Goal: Task Accomplishment & Management: Manage account settings

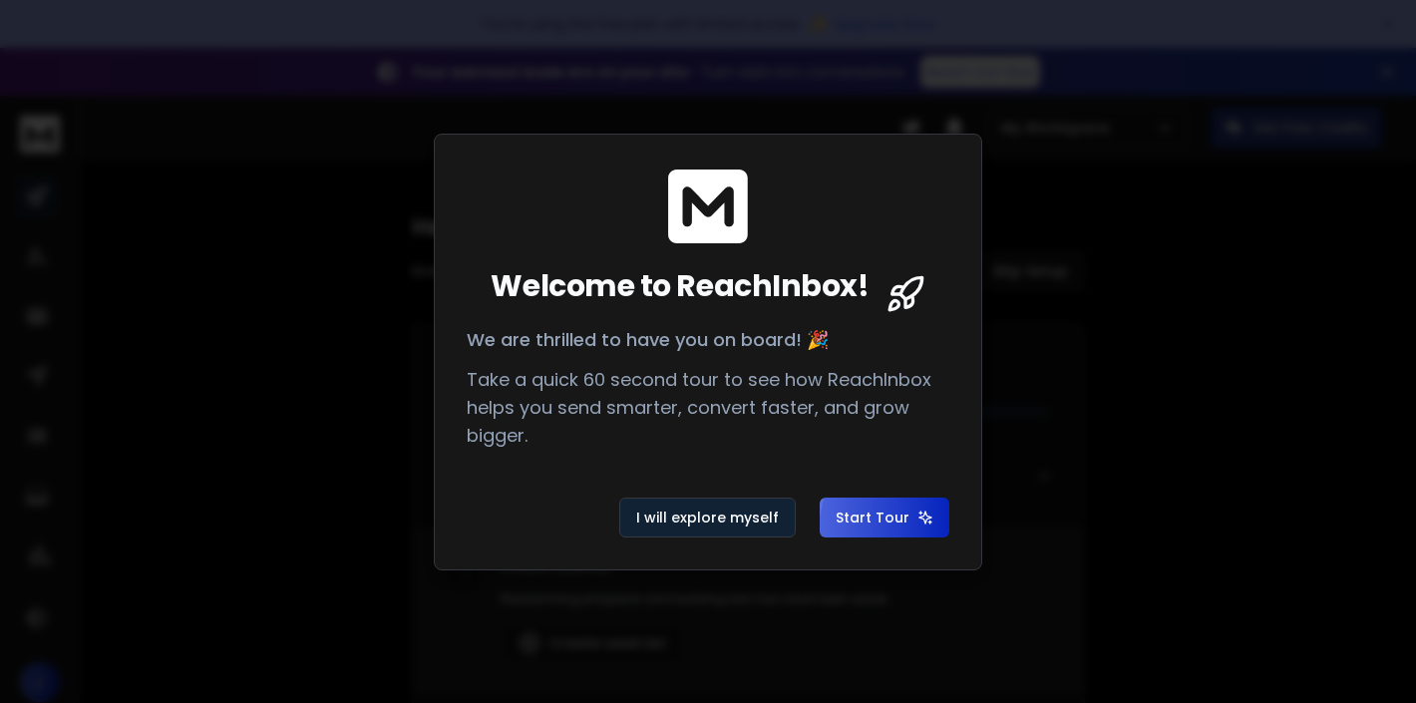
click at [788, 519] on button "I will explore myself" at bounding box center [707, 518] width 177 height 40
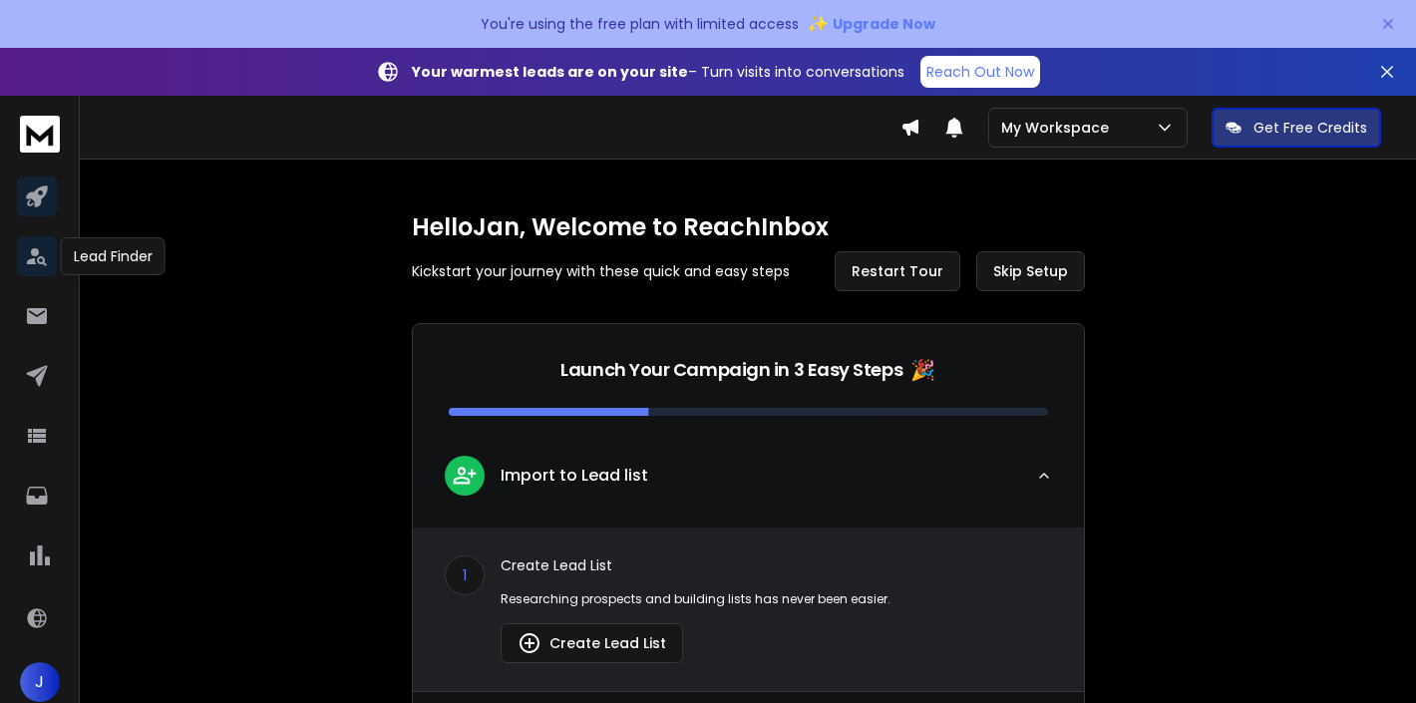
click at [43, 268] on link at bounding box center [37, 256] width 40 height 40
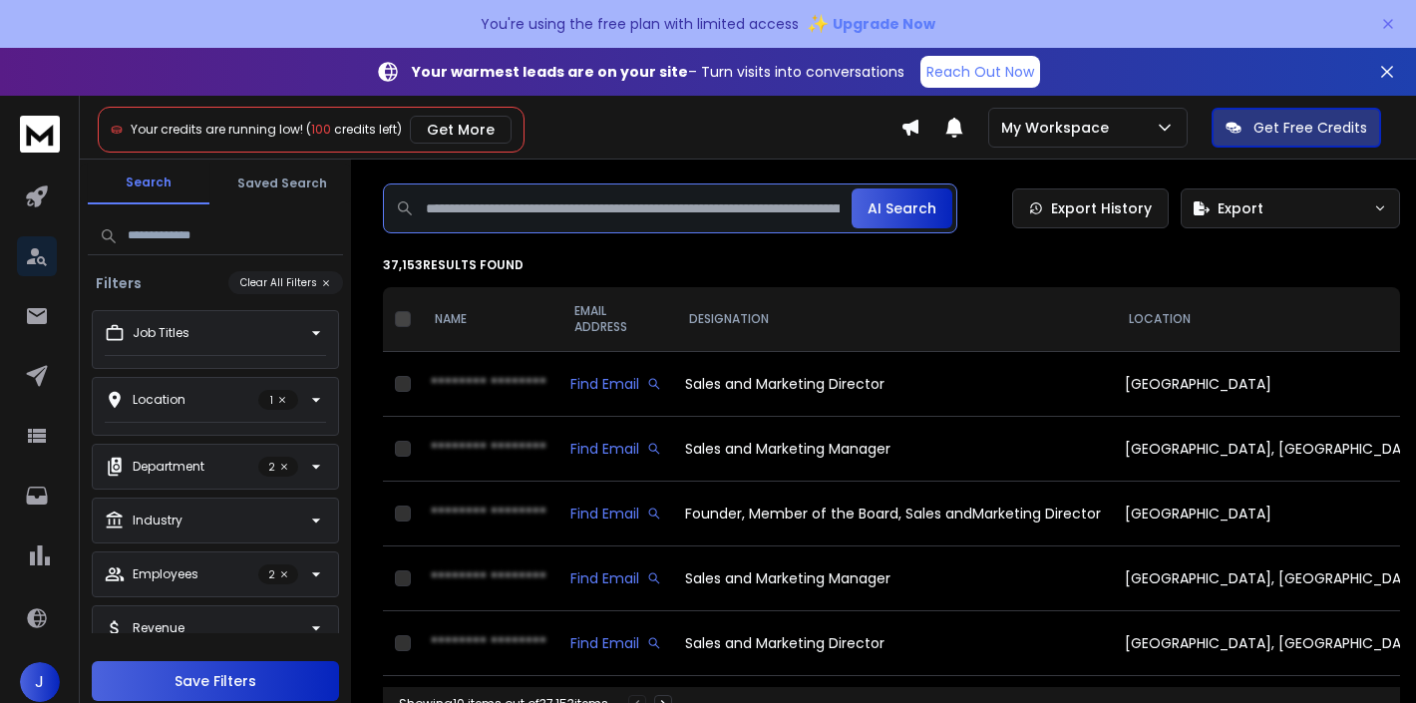
click at [60, 347] on div at bounding box center [40, 412] width 46 height 470
click at [25, 308] on icon at bounding box center [37, 316] width 24 height 24
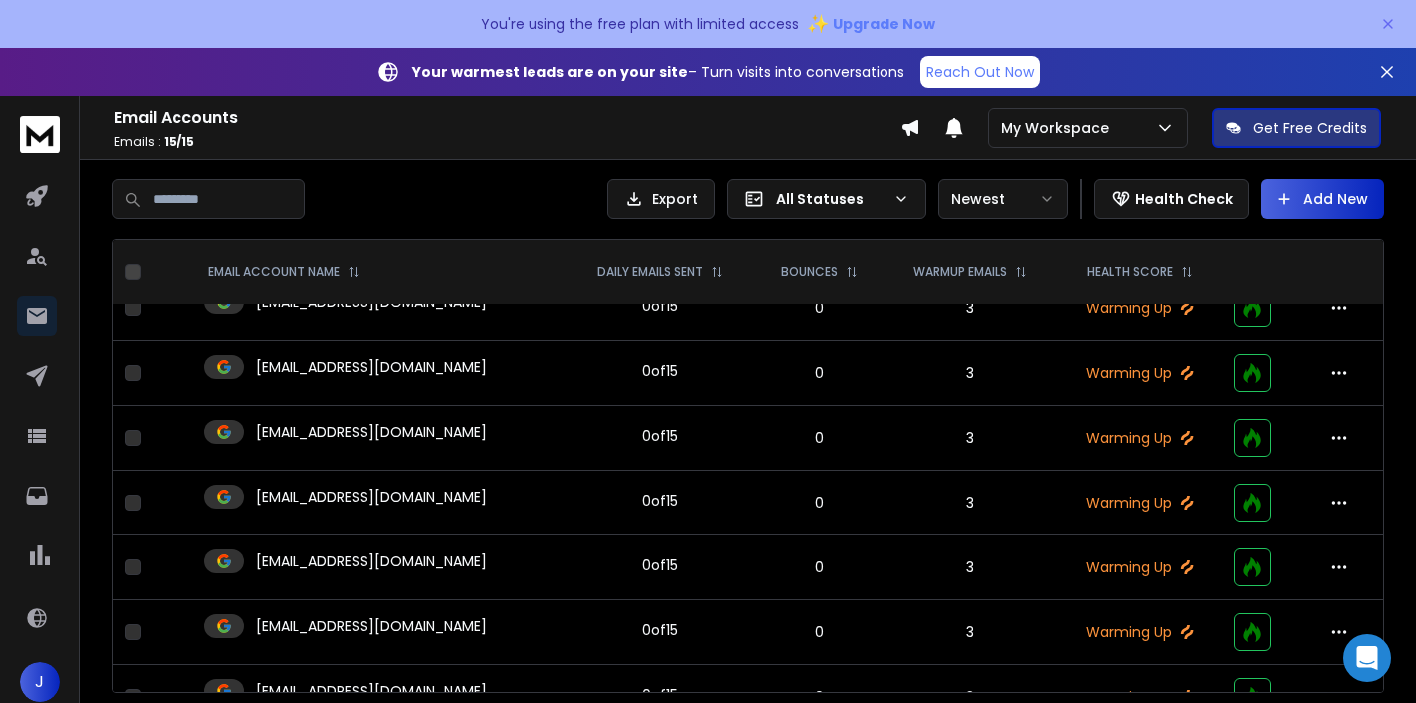
scroll to position [601, 0]
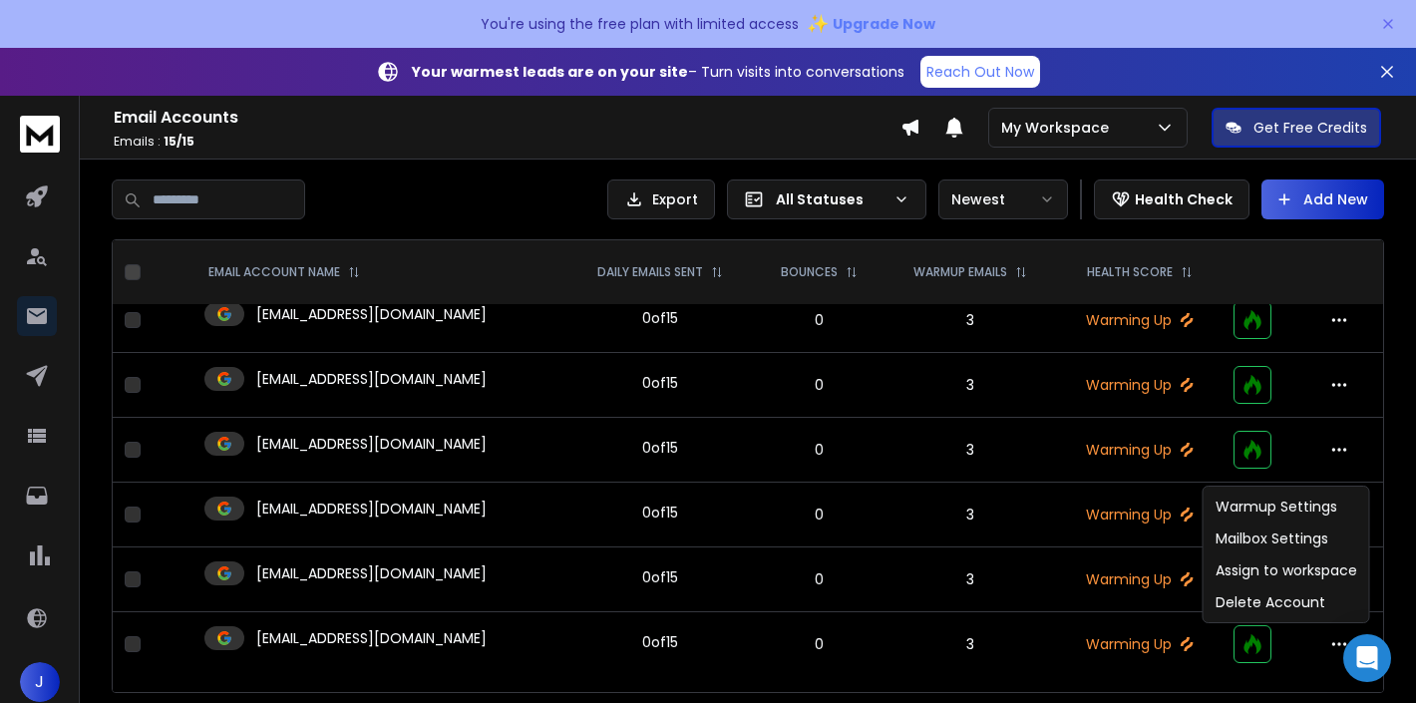
click at [1335, 645] on icon at bounding box center [1340, 643] width 15 height 3
click at [1291, 504] on div "Warmup Settings" at bounding box center [1287, 507] width 158 height 32
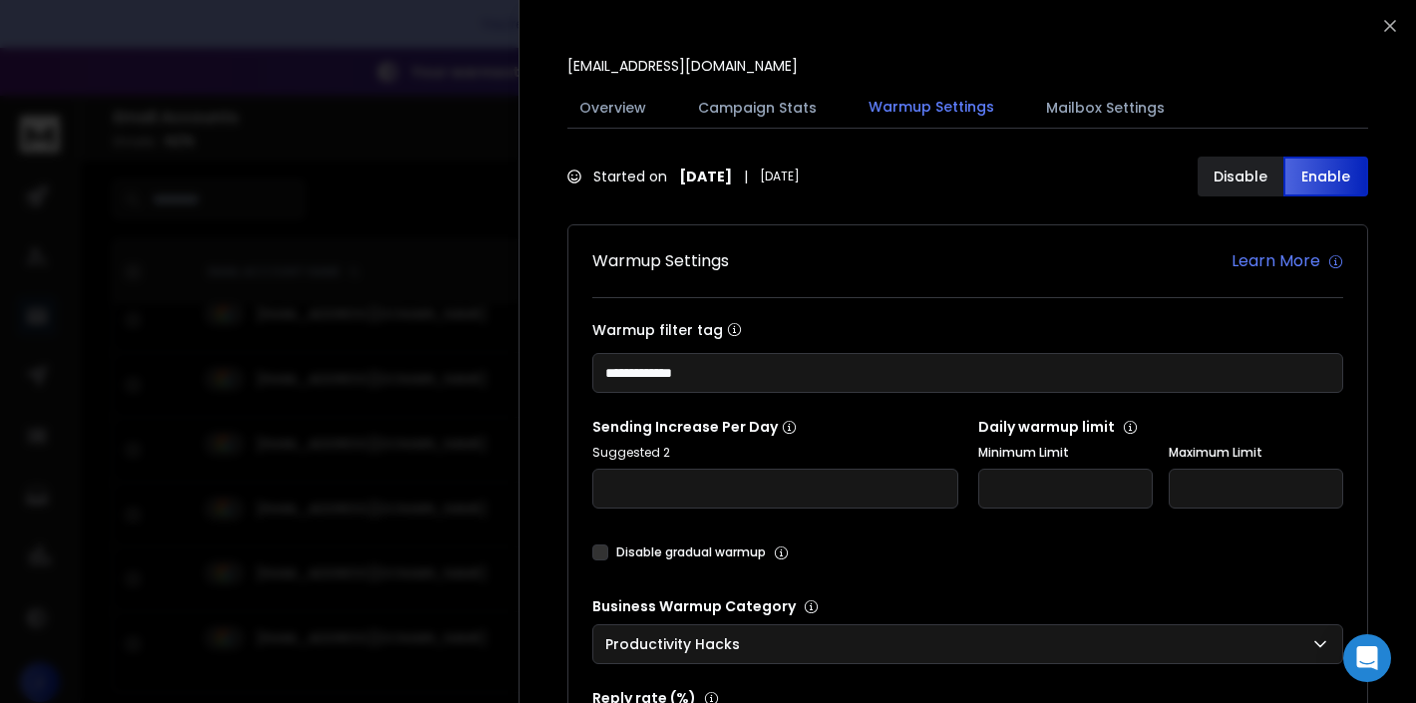
click at [627, 109] on button "Overview" at bounding box center [613, 108] width 91 height 44
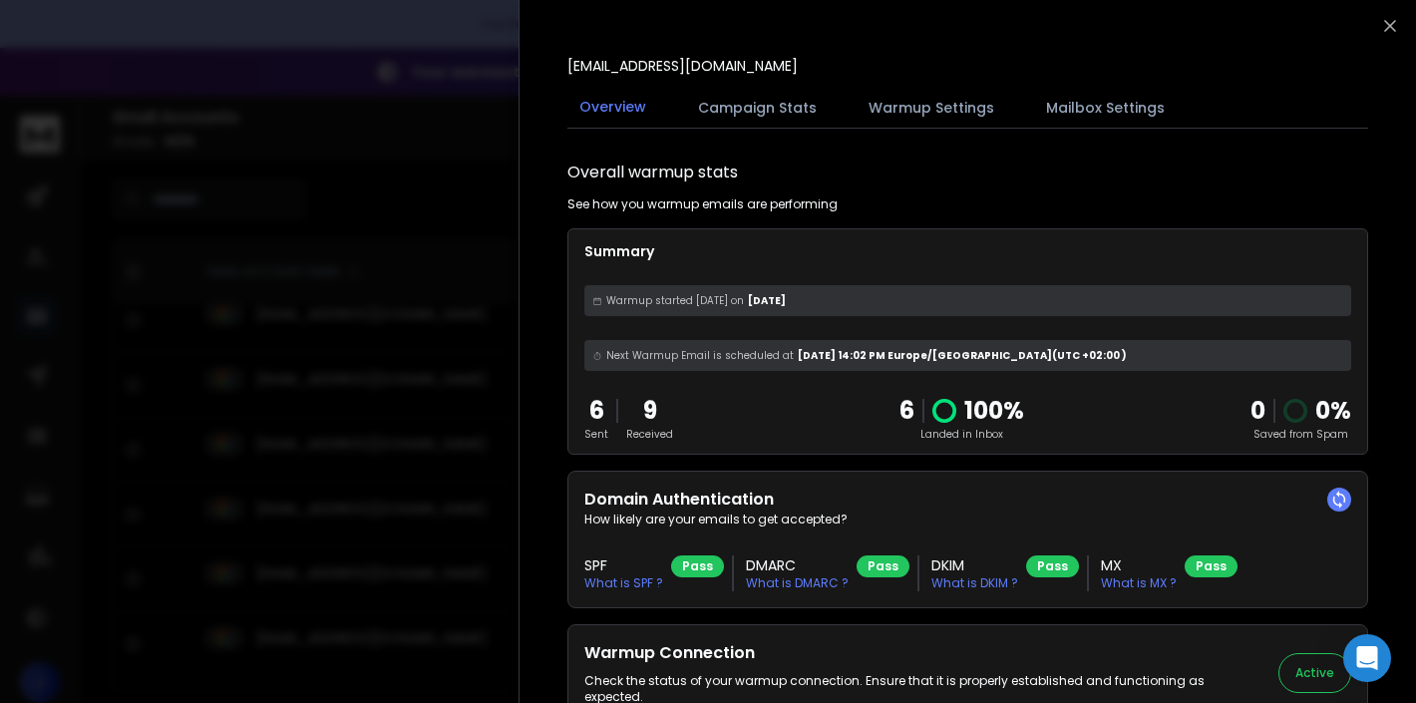
click at [913, 108] on button "Warmup Settings" at bounding box center [932, 108] width 150 height 44
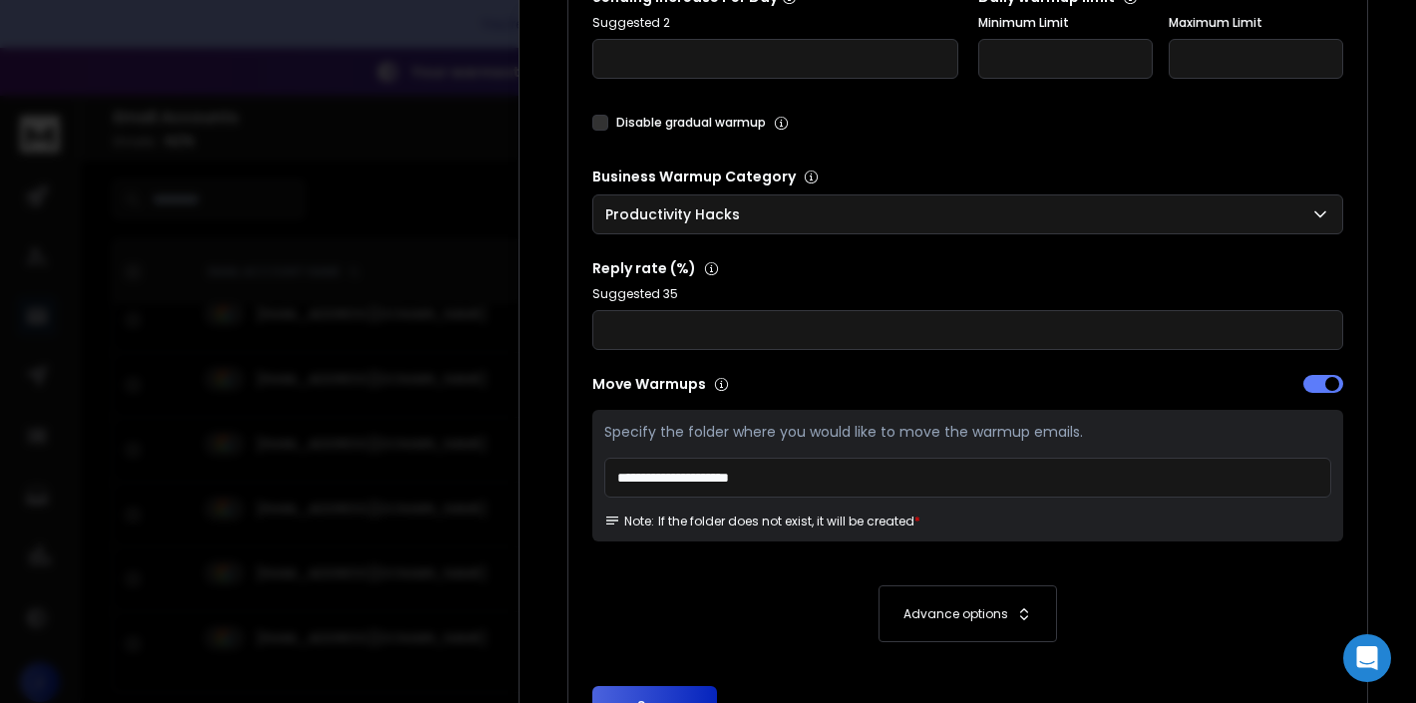
scroll to position [433, 0]
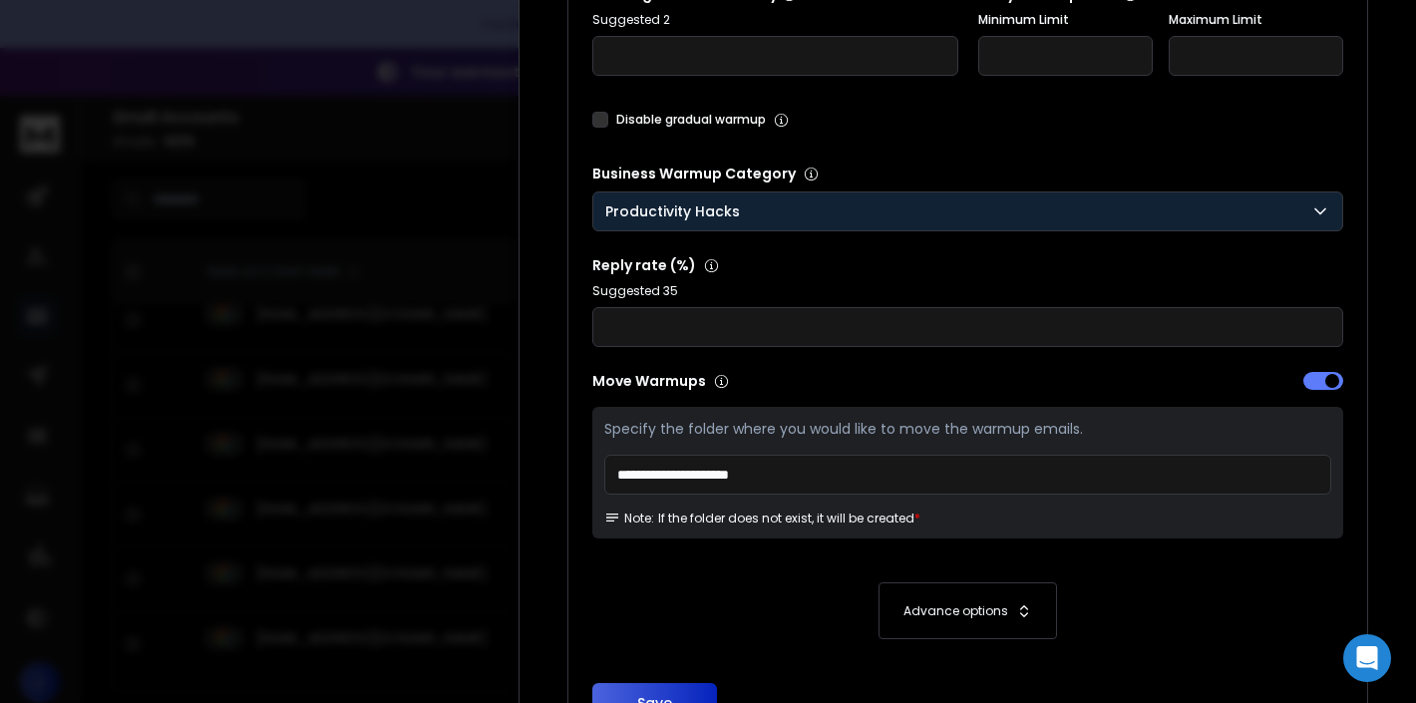
click at [866, 223] on button "Productivity Hacks" at bounding box center [968, 212] width 751 height 40
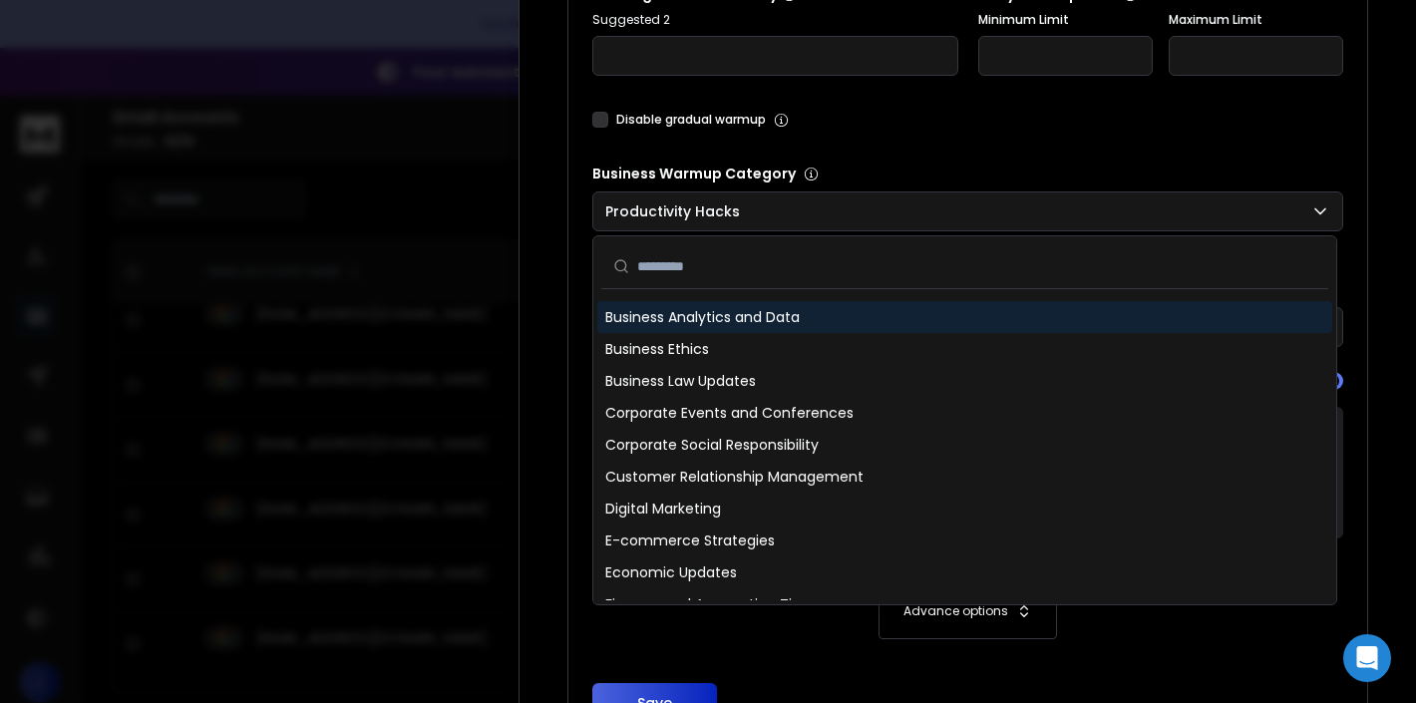
click at [908, 165] on div at bounding box center [708, 351] width 1416 height 703
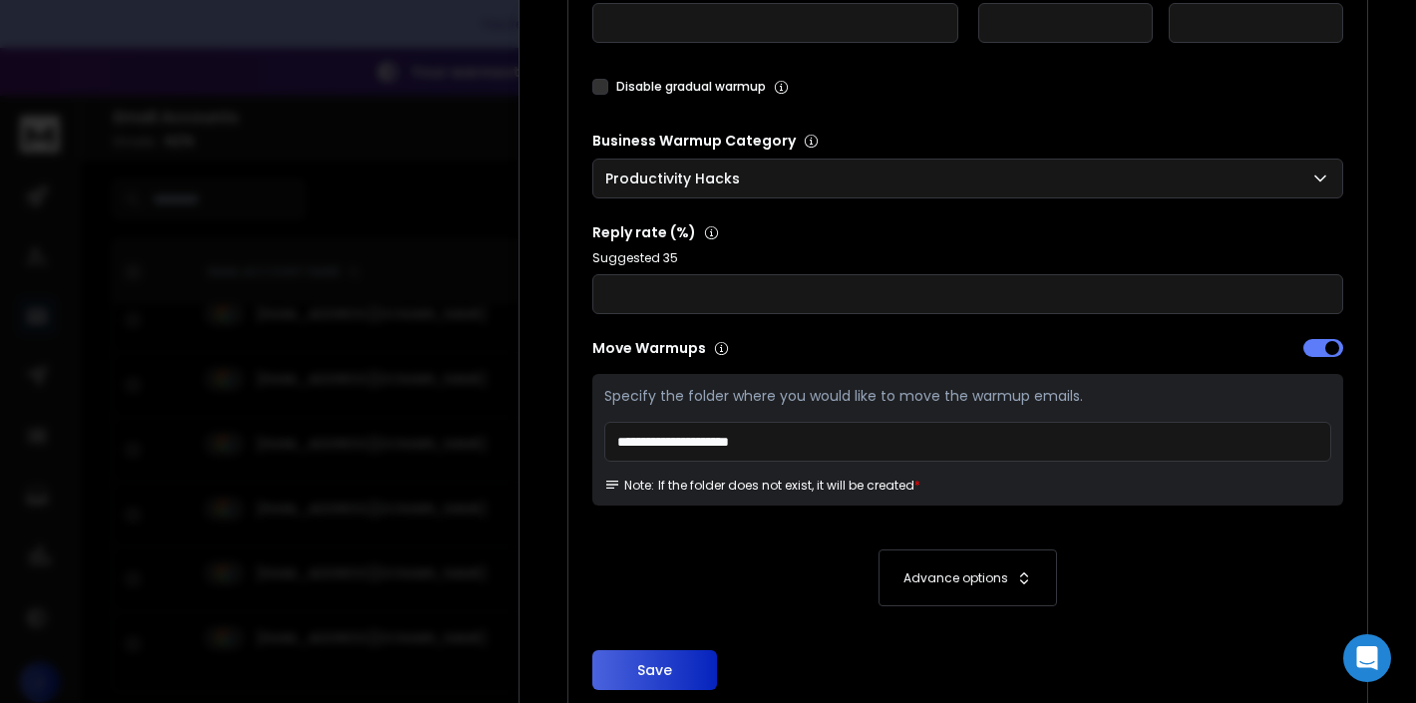
scroll to position [467, 0]
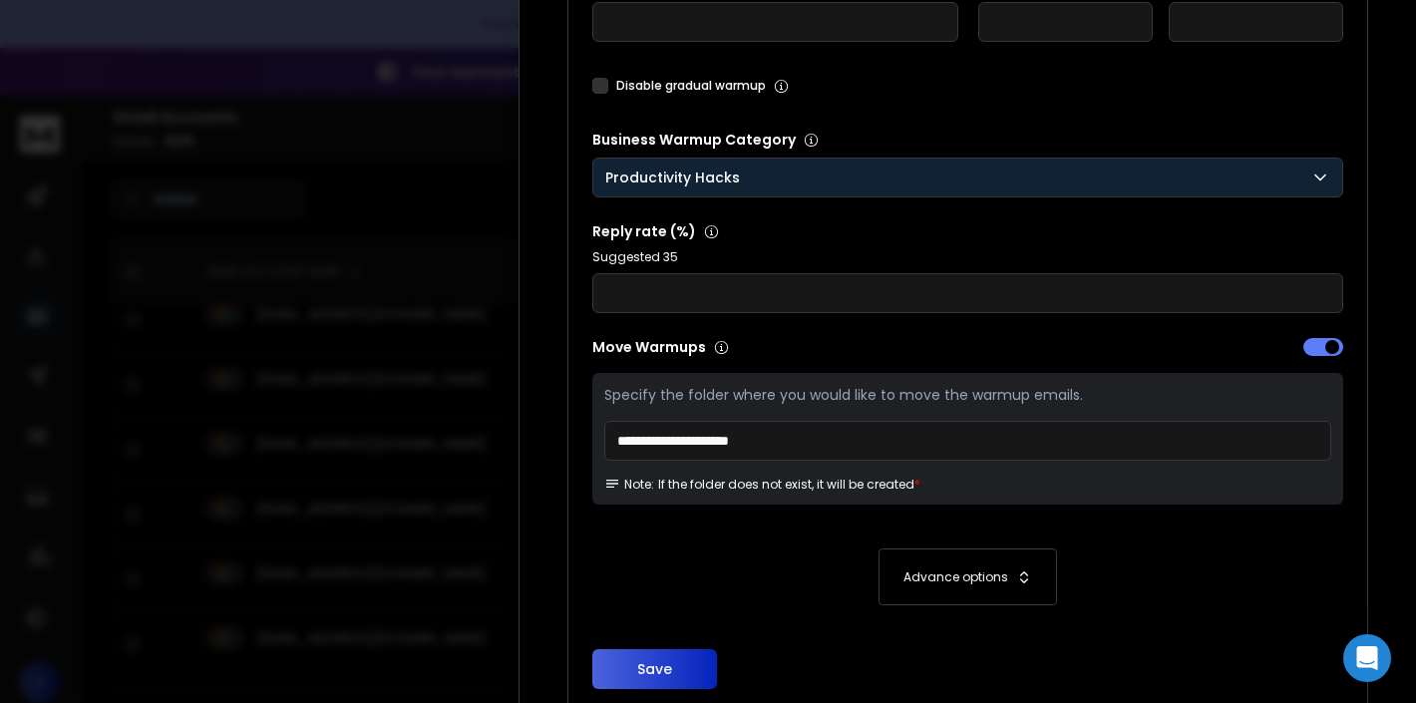
click at [800, 180] on div "Productivity Hacks" at bounding box center [967, 178] width 725 height 20
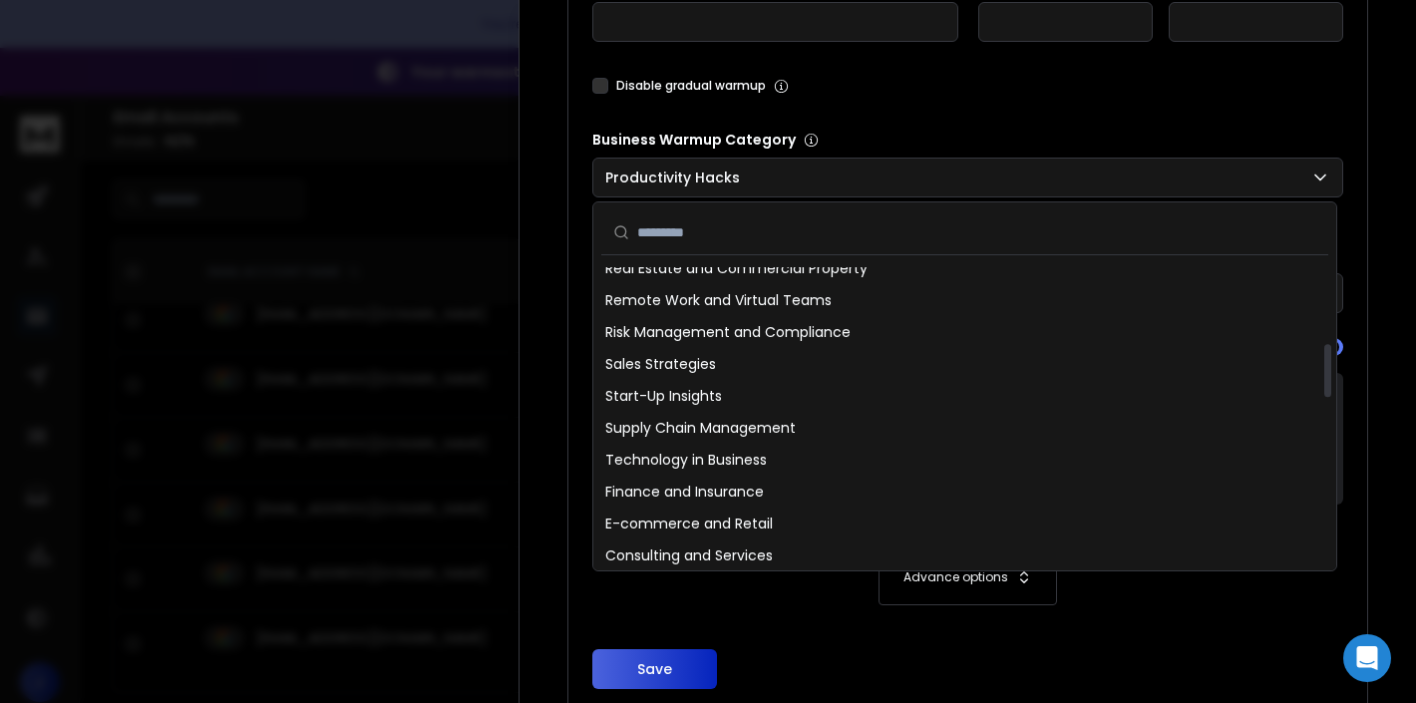
scroll to position [0, 0]
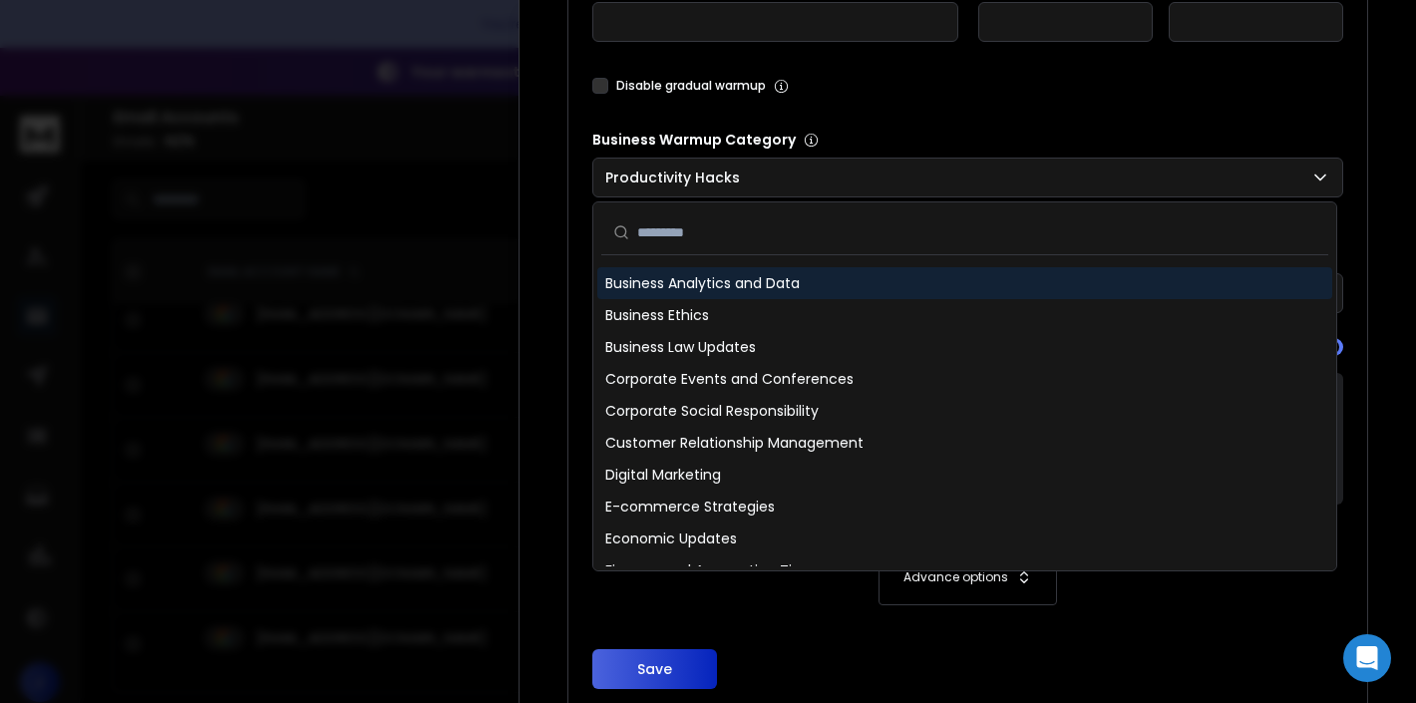
click at [958, 136] on div at bounding box center [708, 351] width 1416 height 703
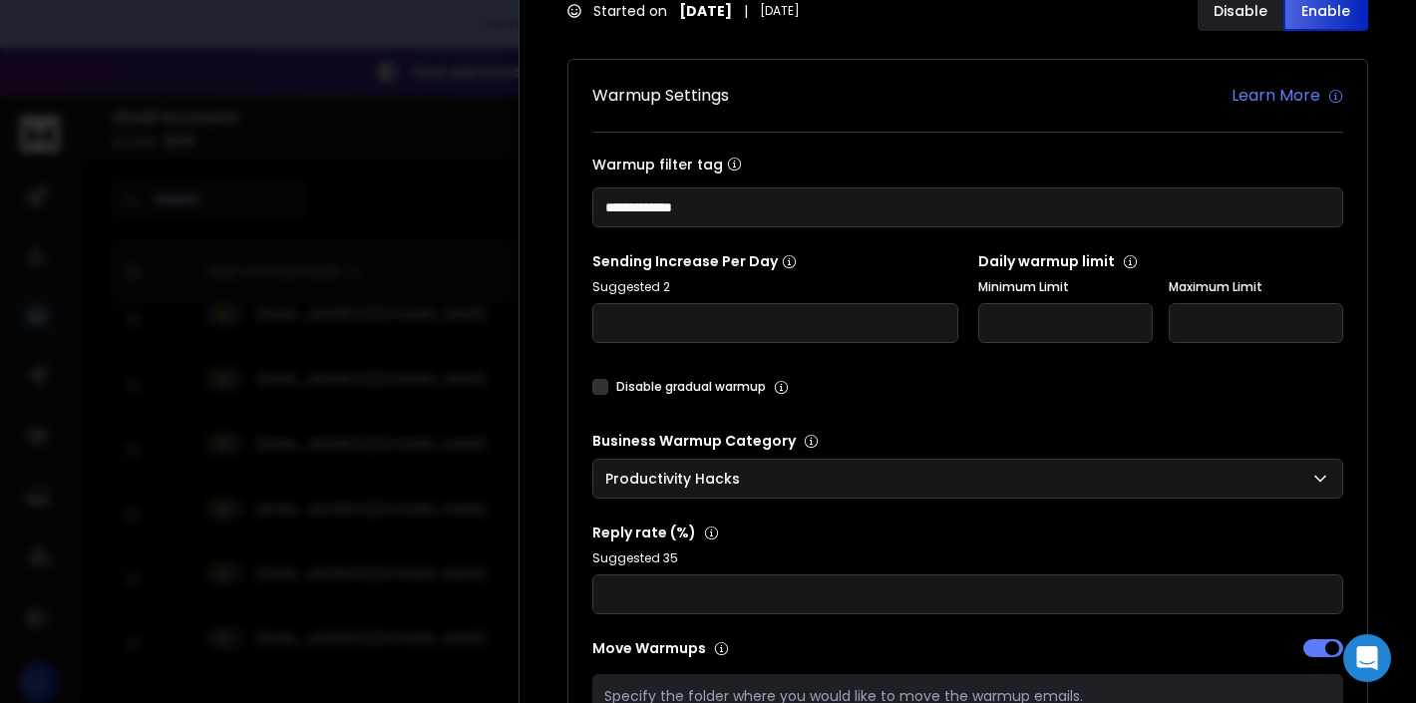
scroll to position [235, 0]
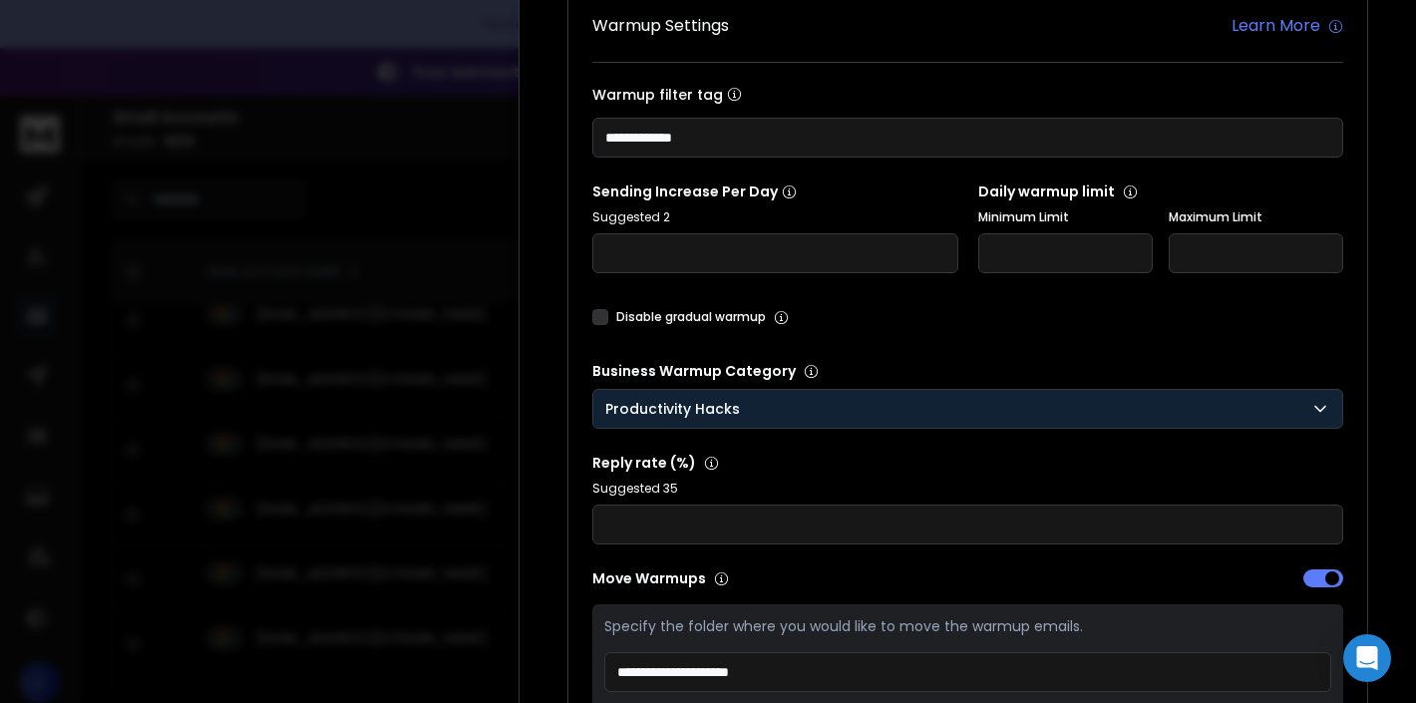
click at [763, 416] on div "Productivity Hacks" at bounding box center [967, 409] width 725 height 20
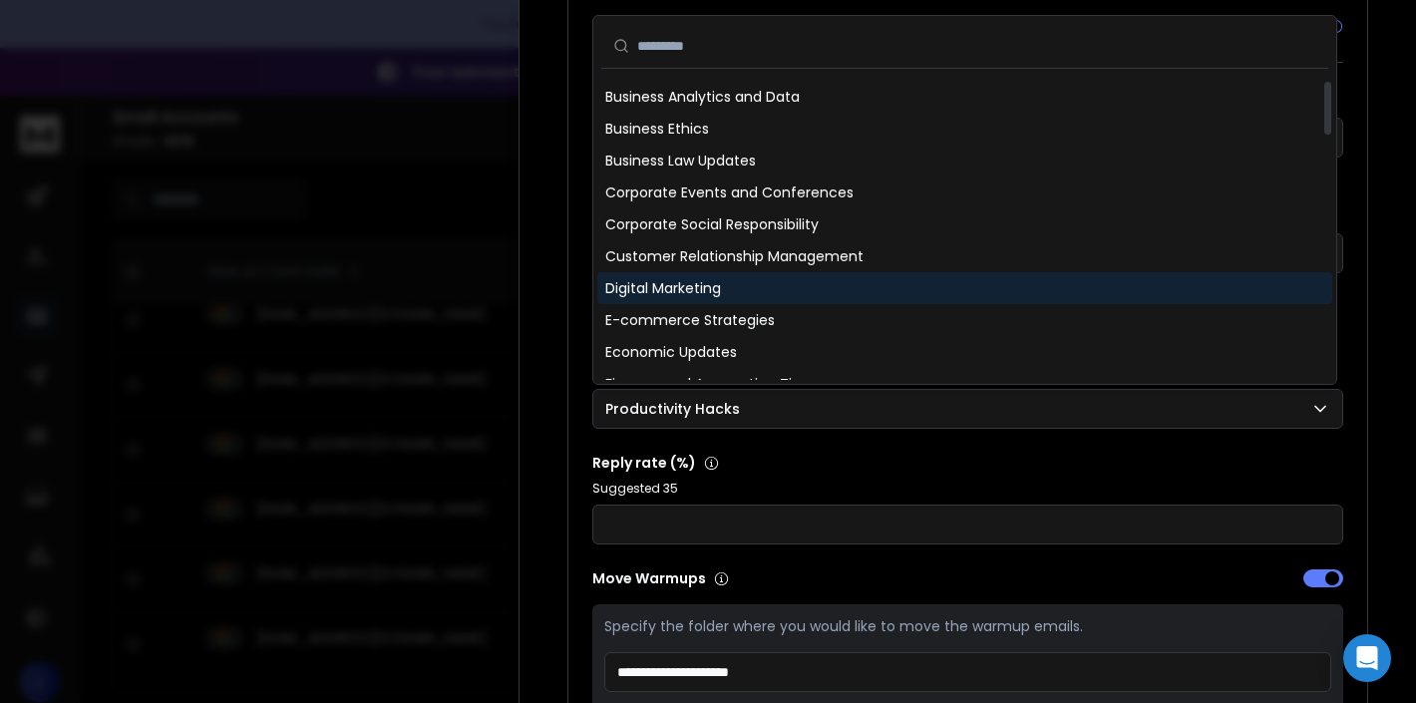
click at [743, 299] on div "Digital Marketing" at bounding box center [965, 288] width 735 height 32
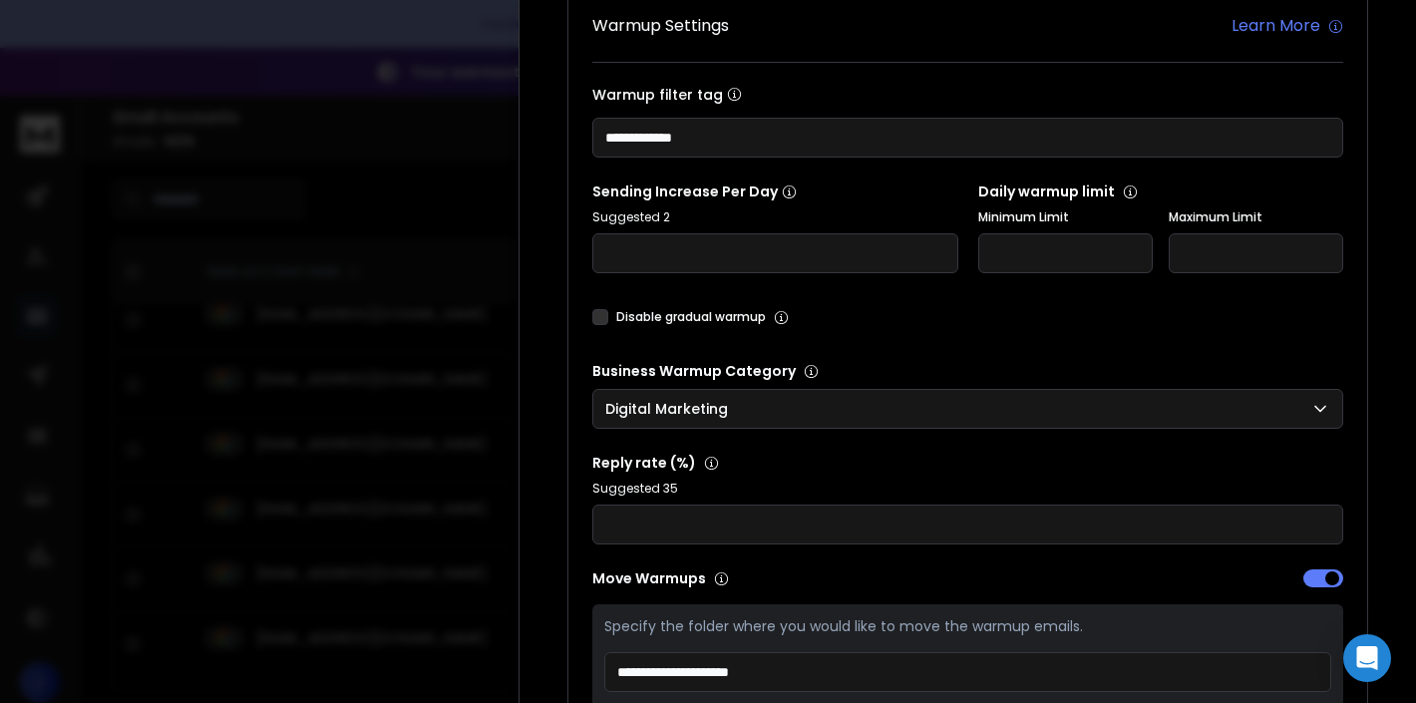
scroll to position [0, 0]
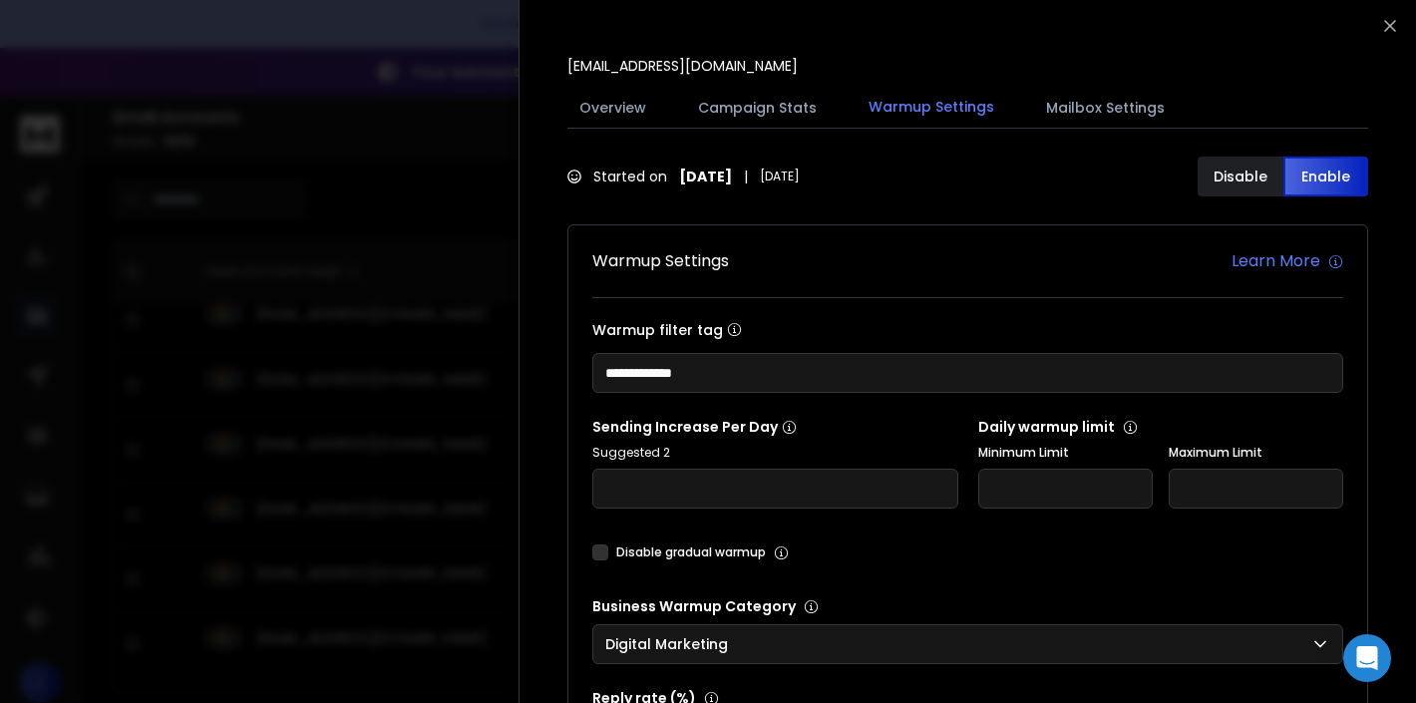
click at [1374, 42] on div "**********" at bounding box center [968, 618] width 849 height 1189
click at [1386, 29] on icon "button" at bounding box center [1391, 26] width 10 height 10
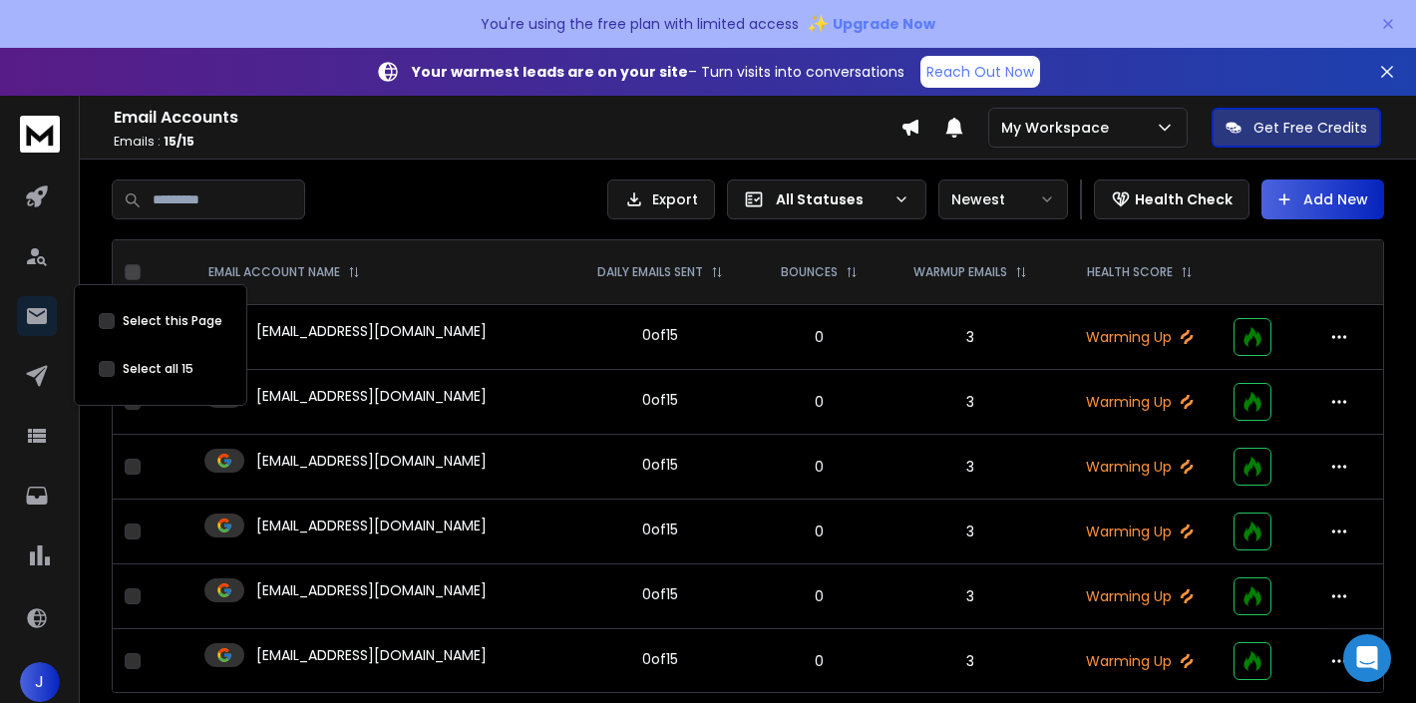
click at [129, 276] on button "Select this Page" at bounding box center [133, 272] width 16 height 16
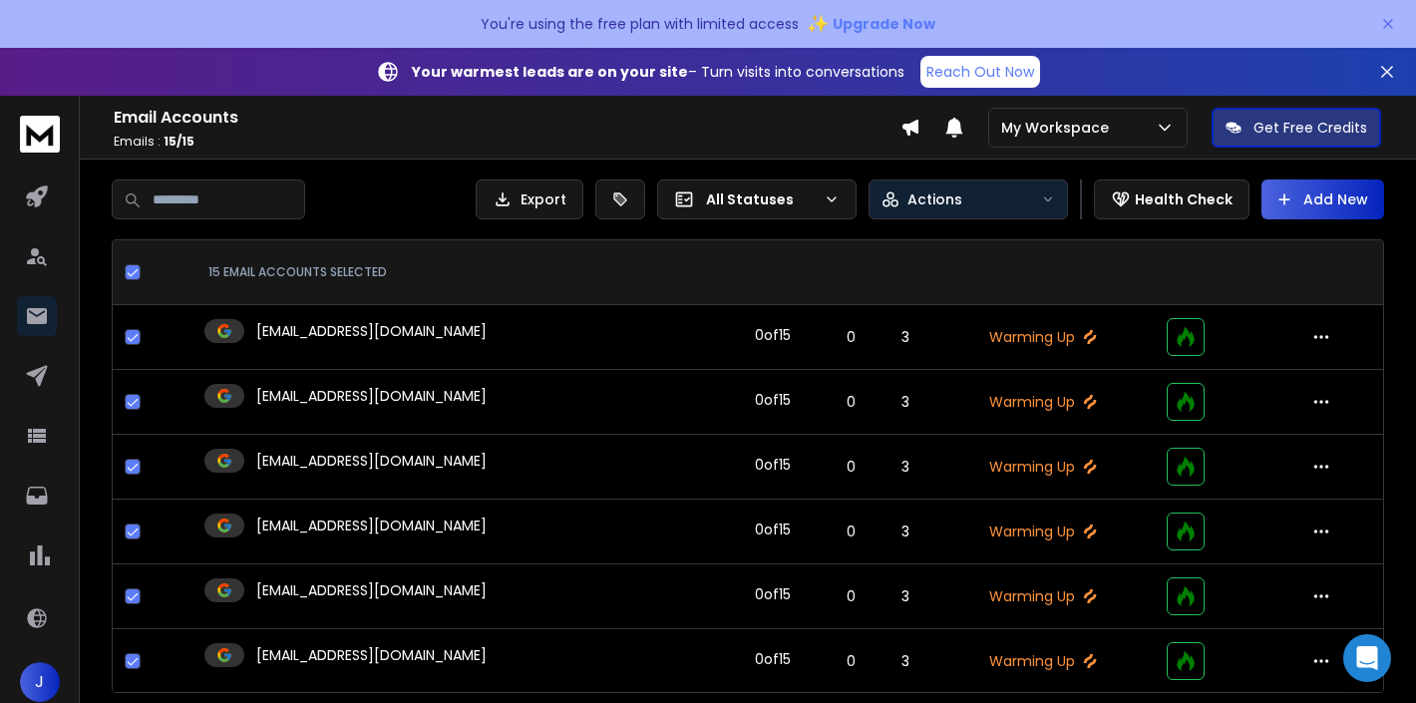
click at [905, 195] on div "Actions" at bounding box center [958, 200] width 152 height 20
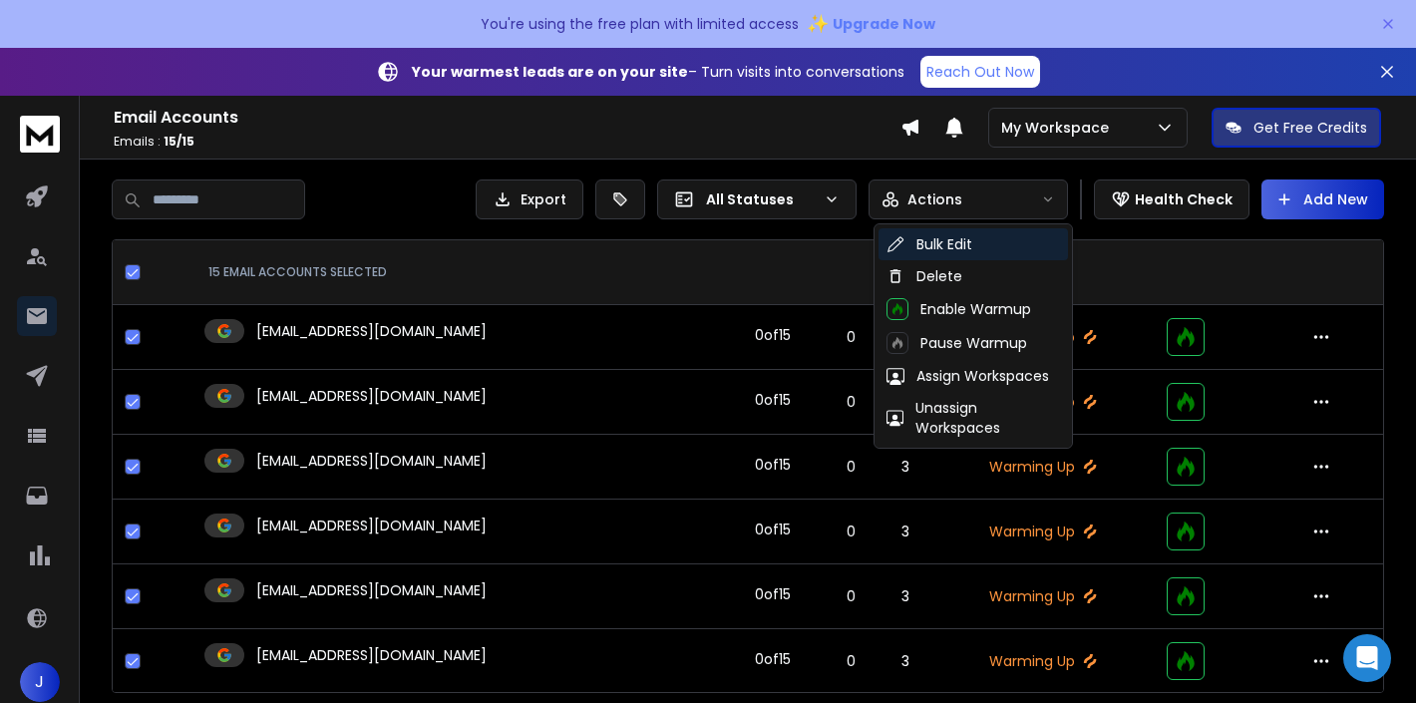
click at [908, 248] on div "Bulk Edit" at bounding box center [930, 244] width 86 height 20
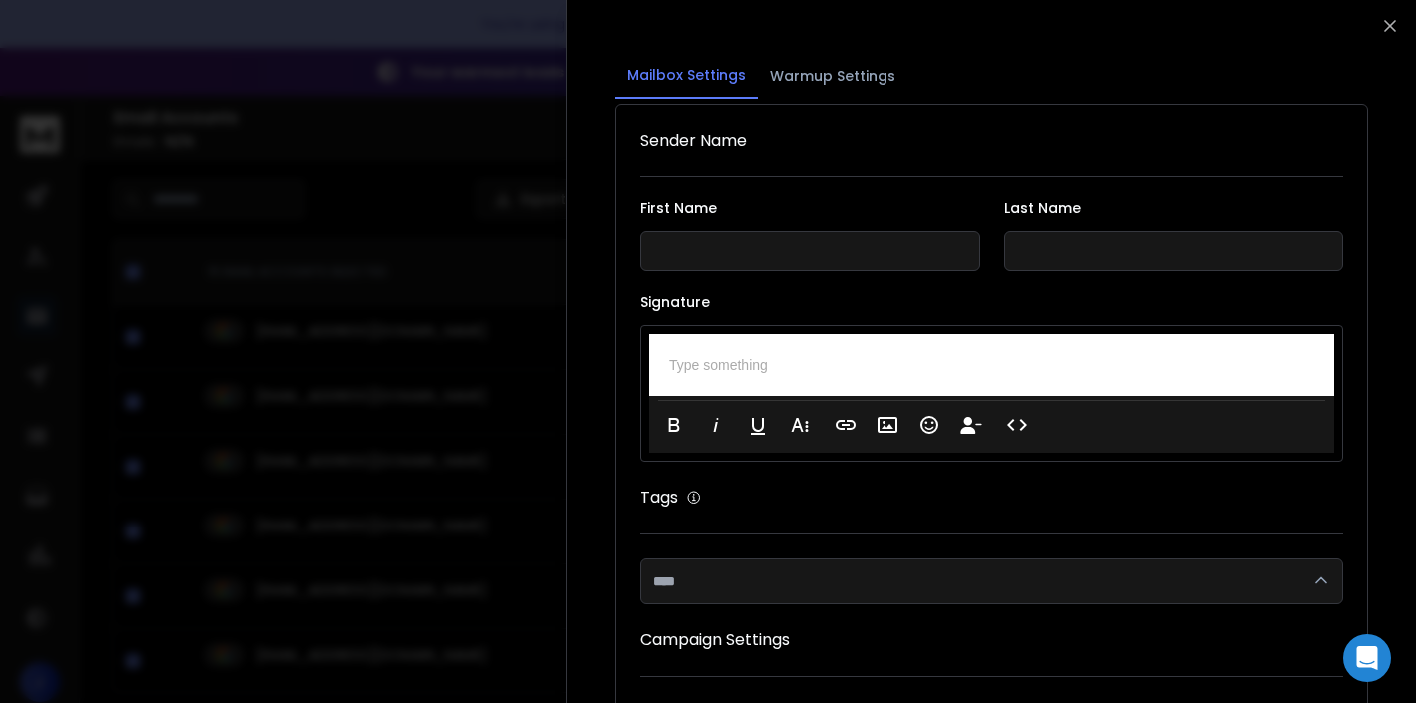
click at [793, 81] on button "Warmup Settings" at bounding box center [833, 76] width 150 height 44
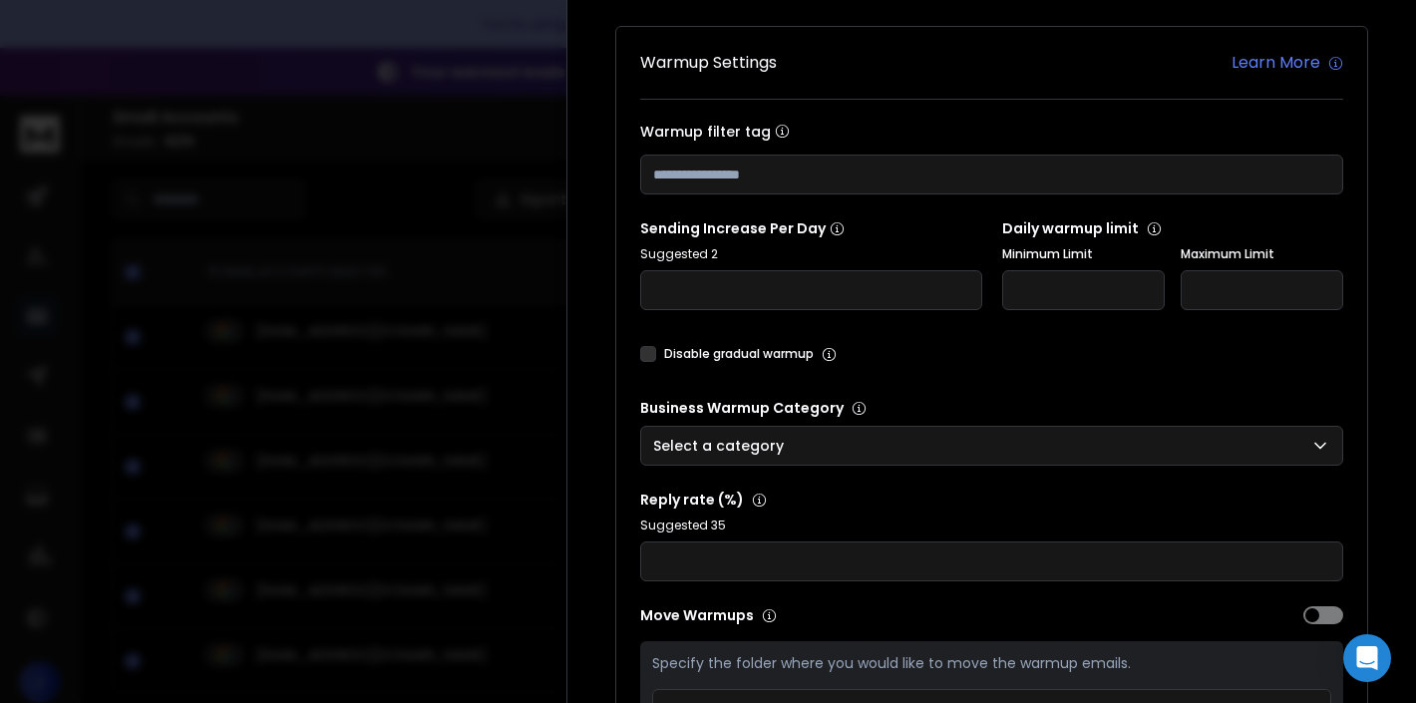
scroll to position [201, 0]
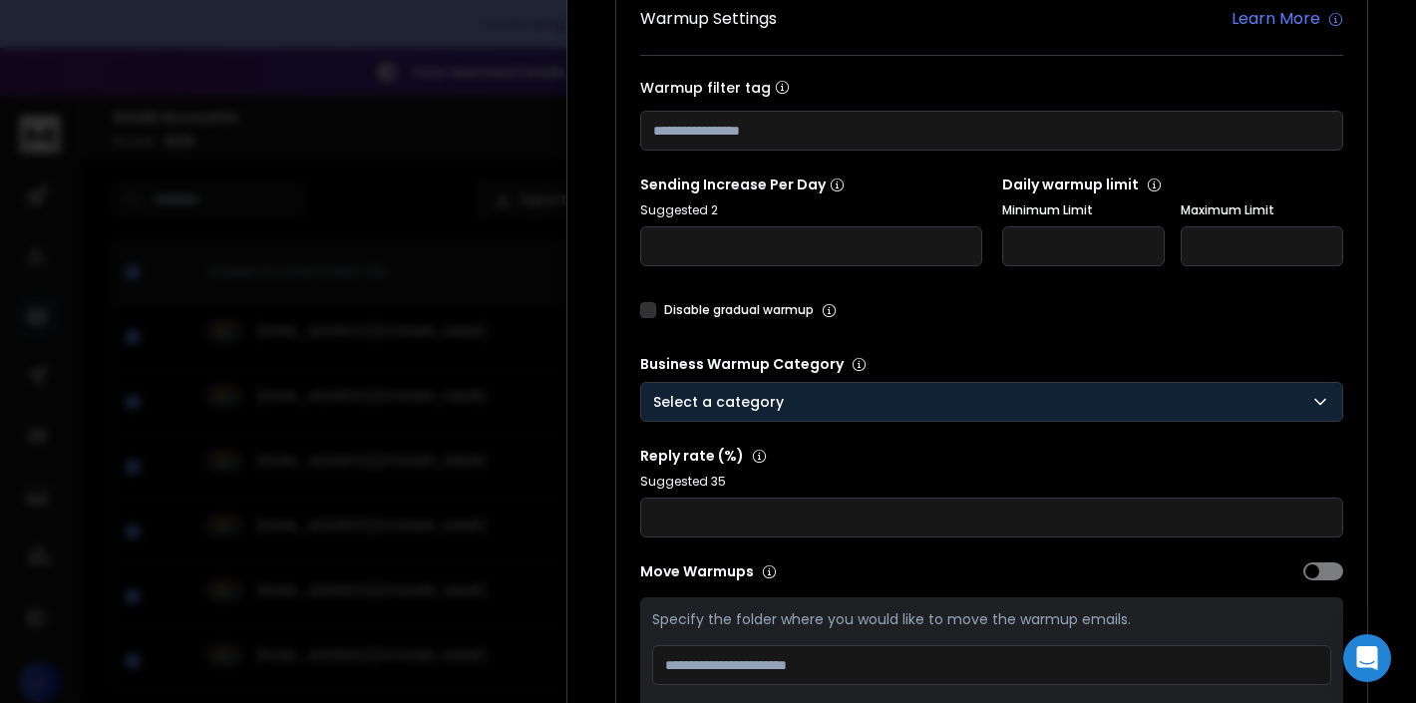
click at [807, 409] on div "Select a category" at bounding box center [991, 402] width 677 height 20
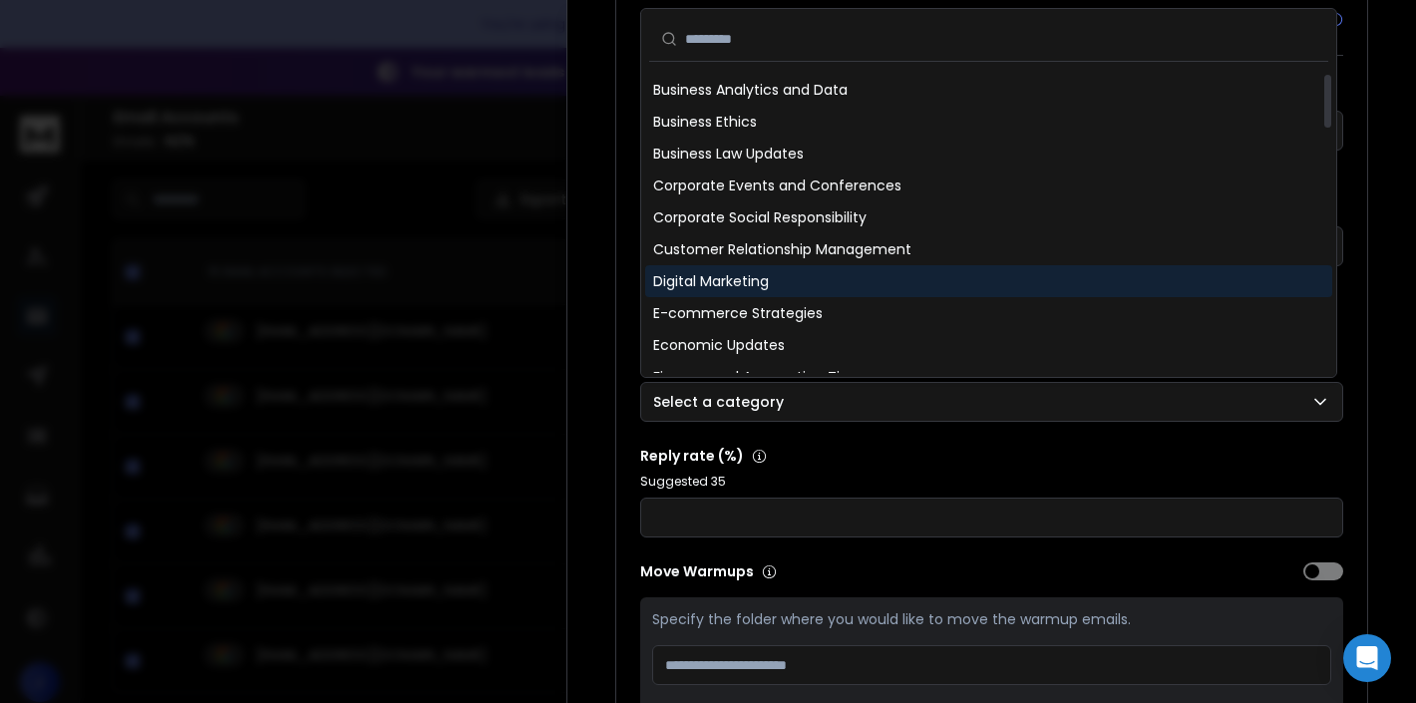
click at [793, 286] on div "Digital Marketing" at bounding box center [988, 281] width 687 height 32
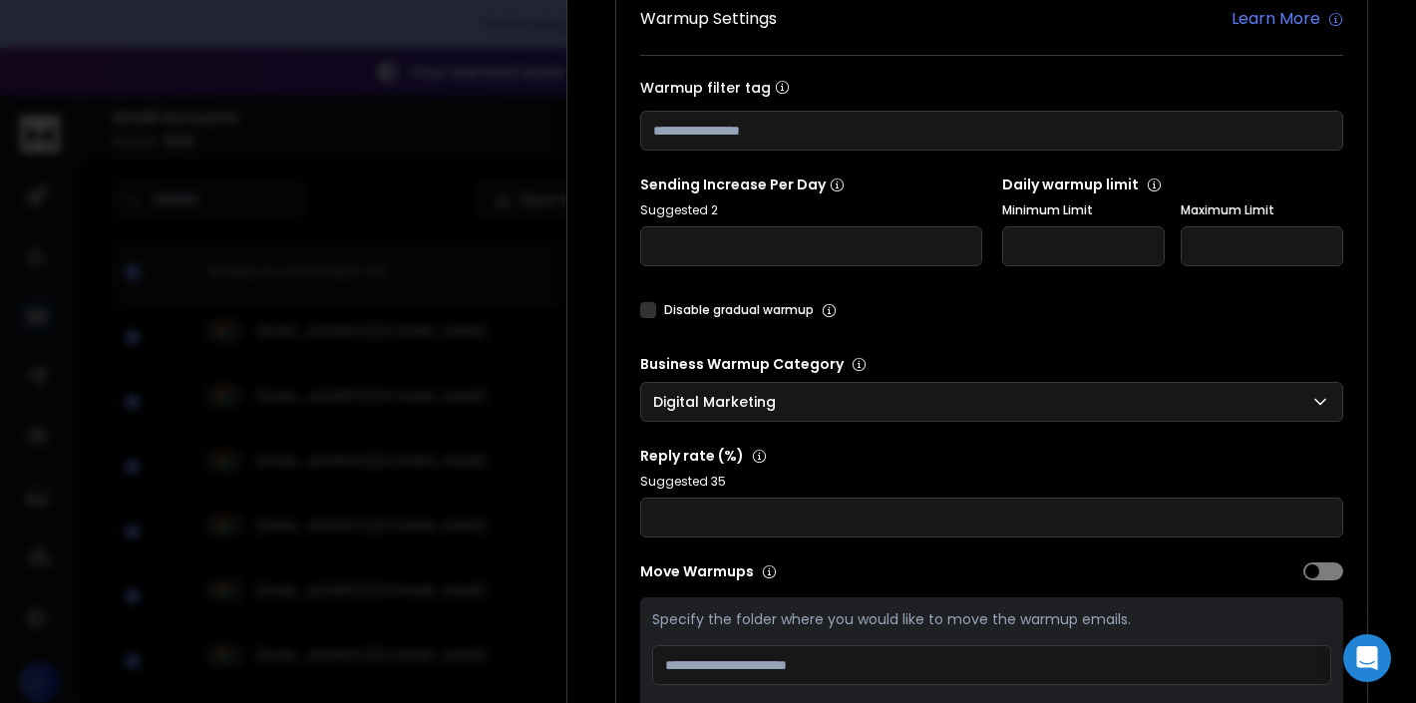
scroll to position [493, 0]
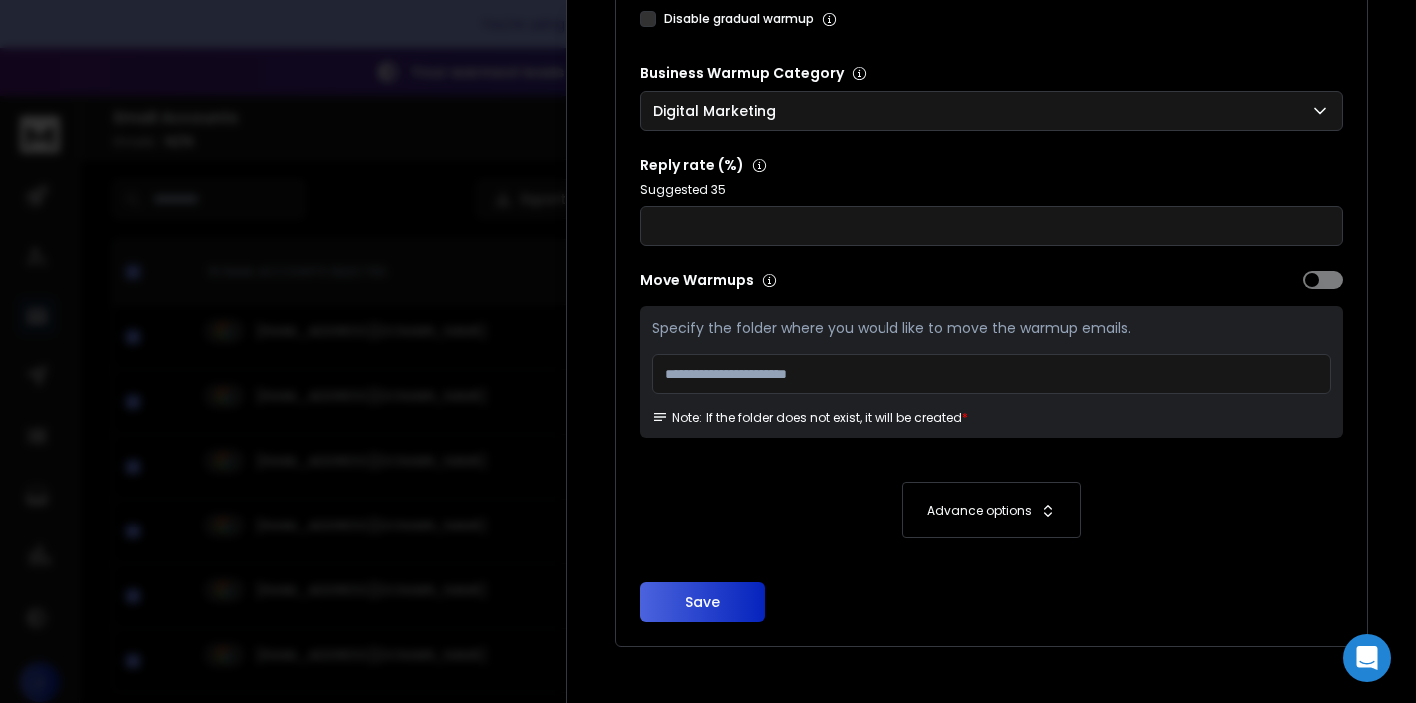
click at [695, 617] on button "Save" at bounding box center [702, 603] width 125 height 40
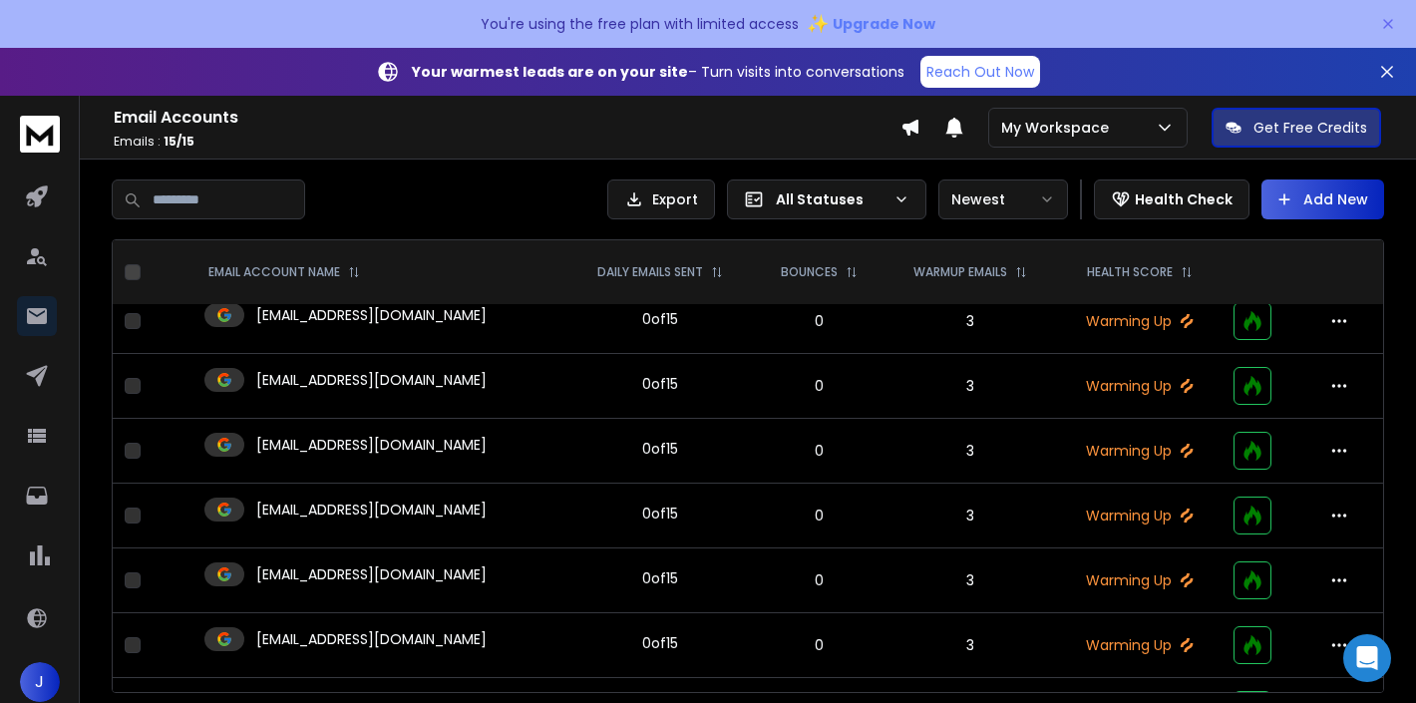
scroll to position [0, 0]
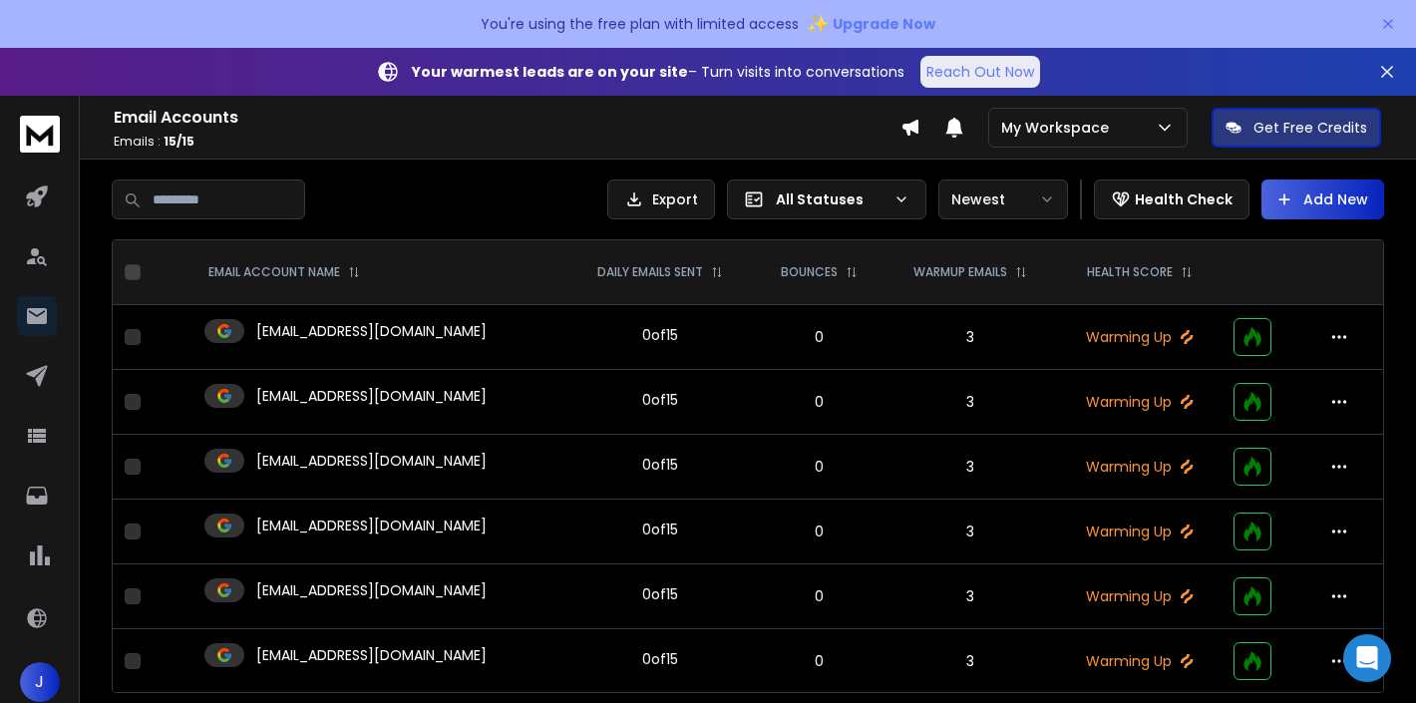
click at [961, 79] on p "Reach Out Now" at bounding box center [981, 72] width 108 height 20
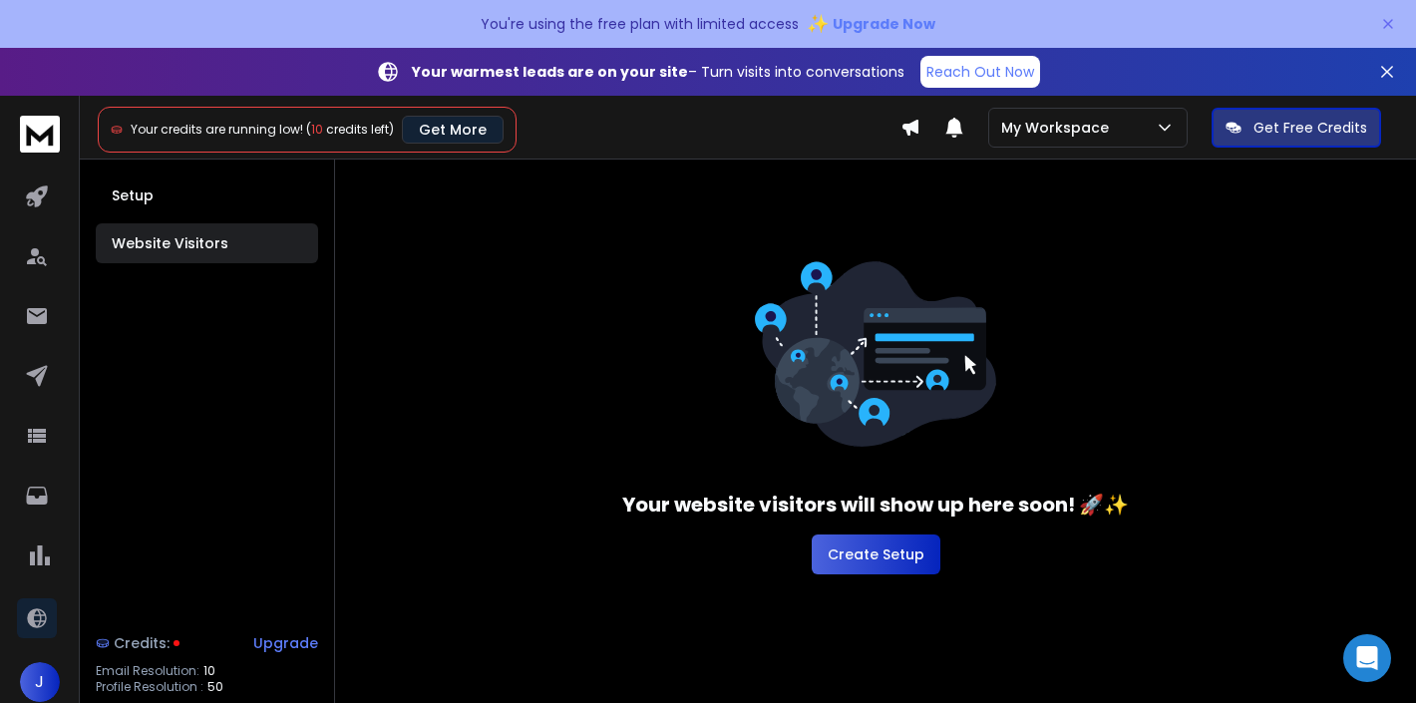
click at [435, 125] on button "Get More" at bounding box center [453, 130] width 102 height 28
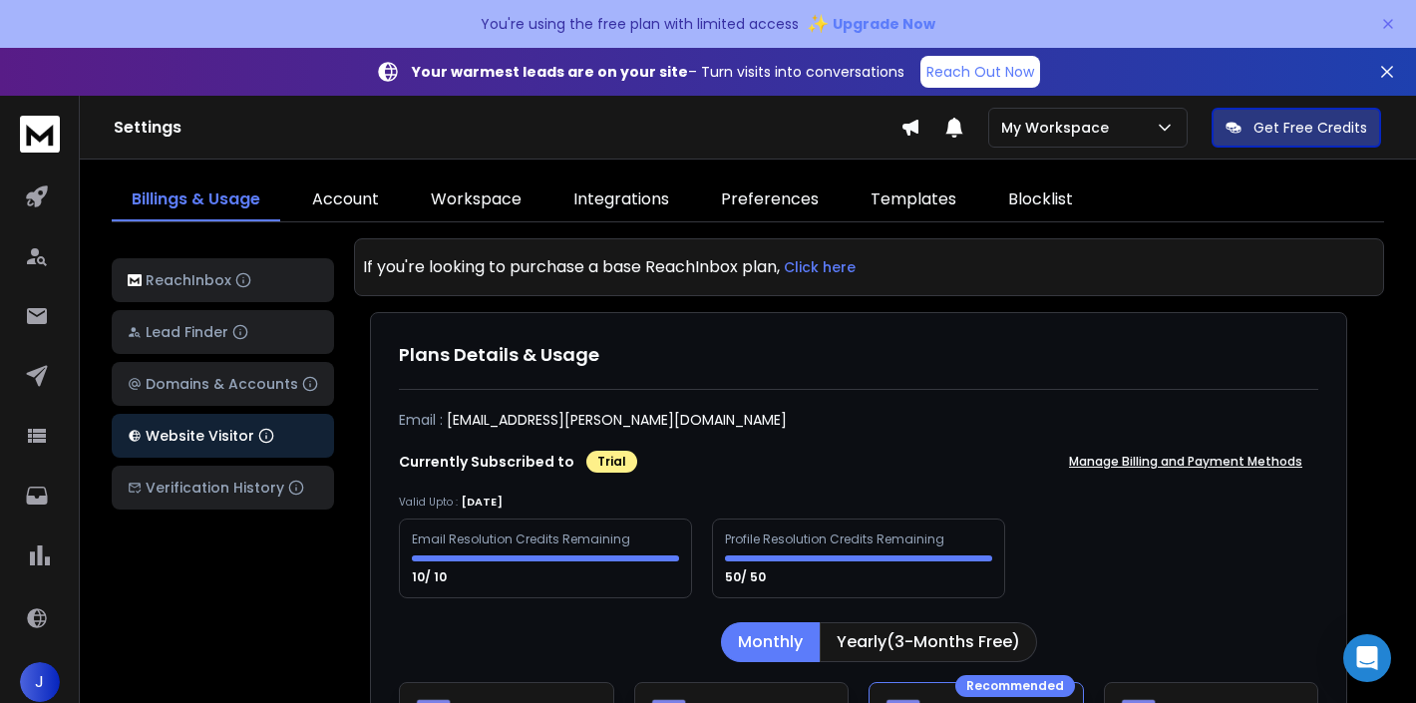
click at [227, 282] on button "ReachInbox" at bounding box center [223, 280] width 222 height 44
